Goal: Task Accomplishment & Management: Manage account settings

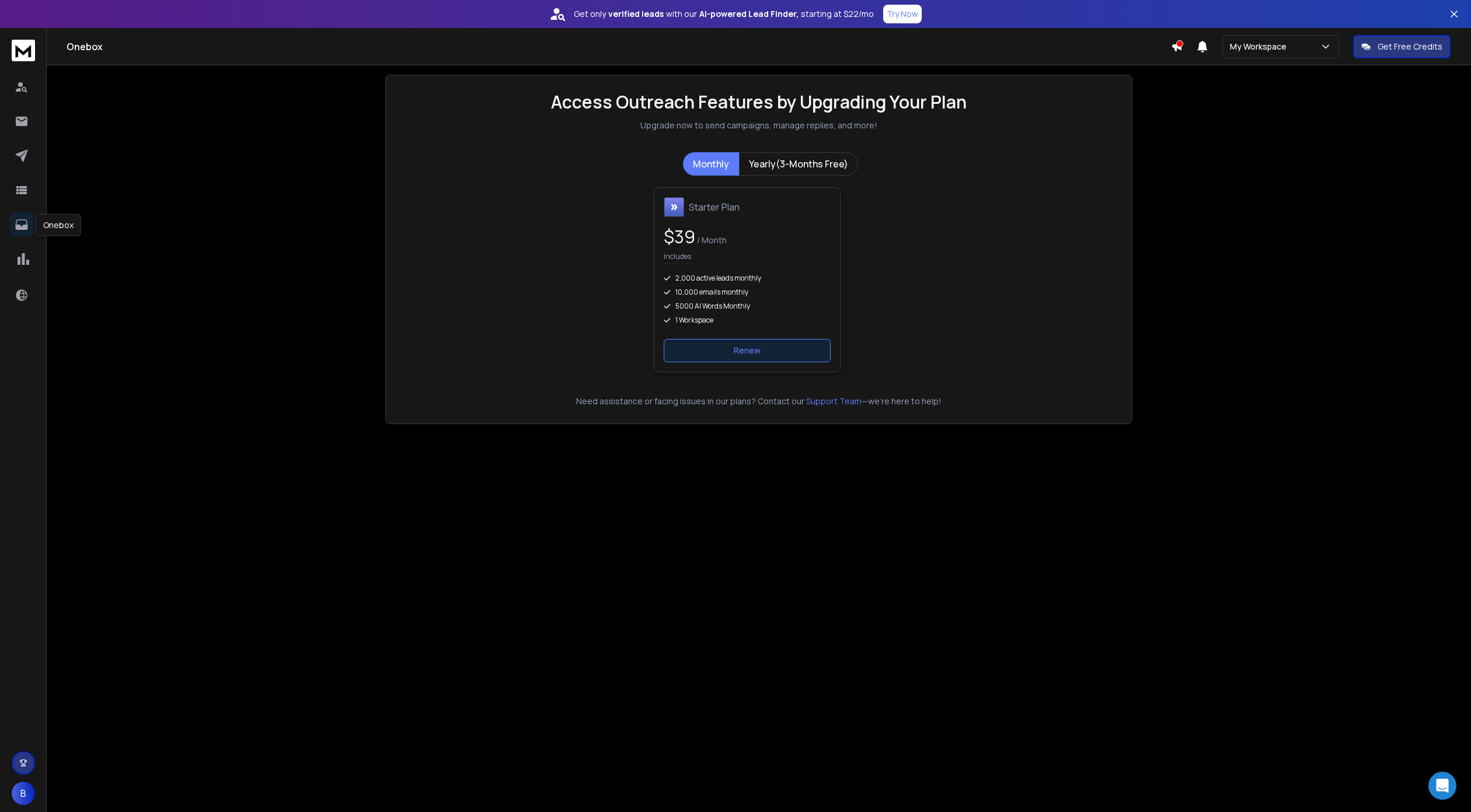
click at [792, 344] on button "Renew" at bounding box center [747, 351] width 167 height 24
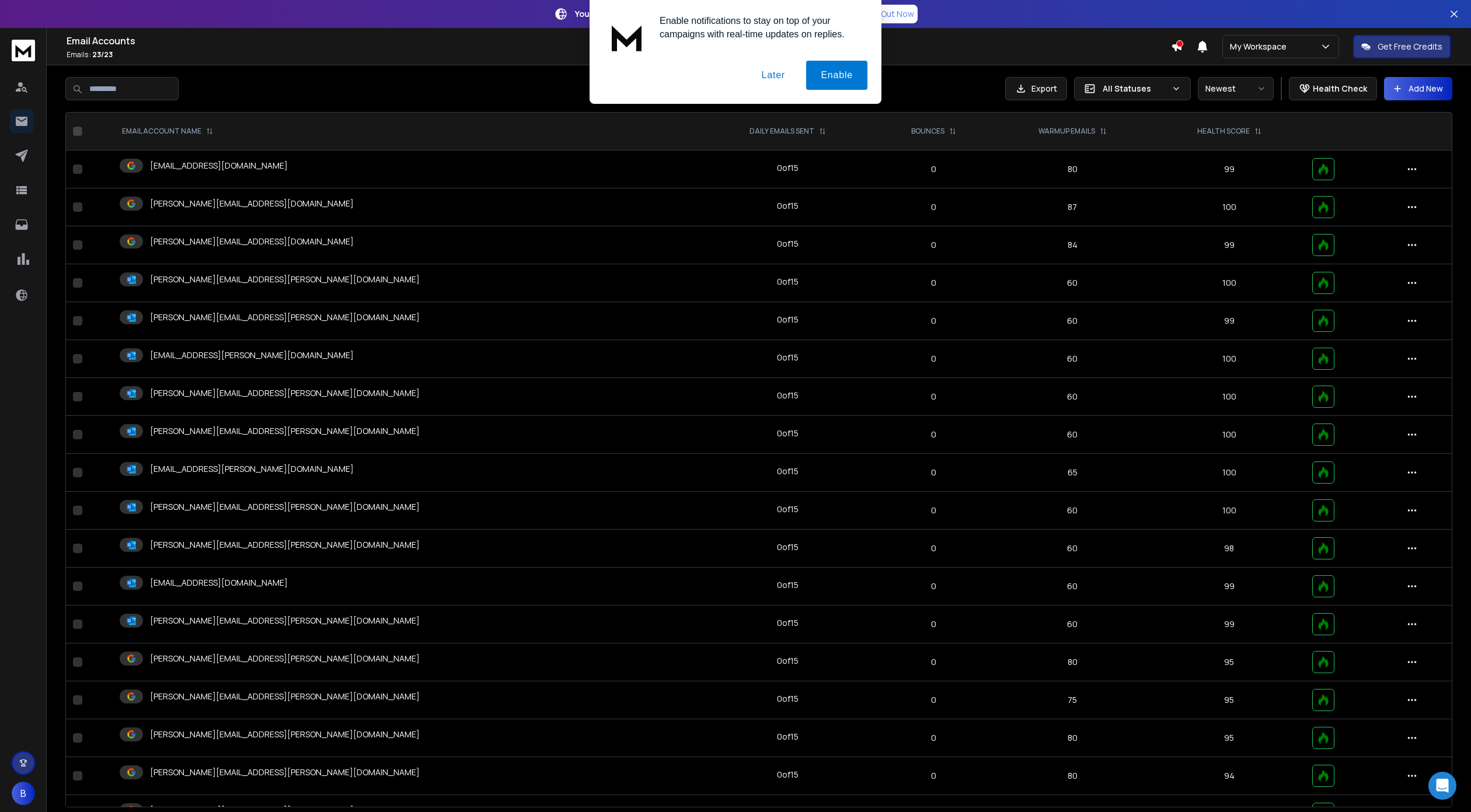
click at [764, 77] on button "Later" at bounding box center [773, 75] width 53 height 29
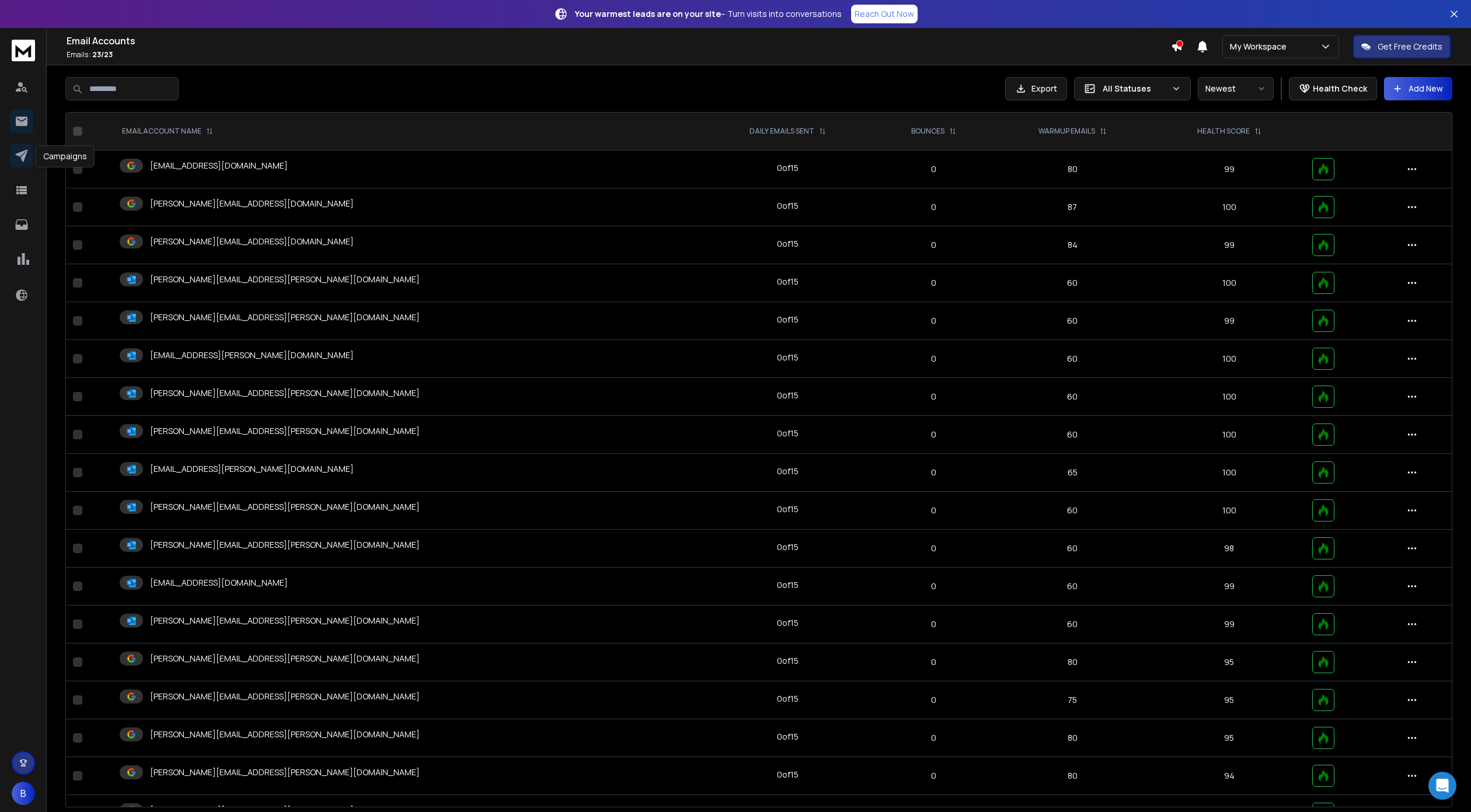
click at [21, 158] on icon at bounding box center [21, 155] width 13 height 13
